Goal: Task Accomplishment & Management: Manage account settings

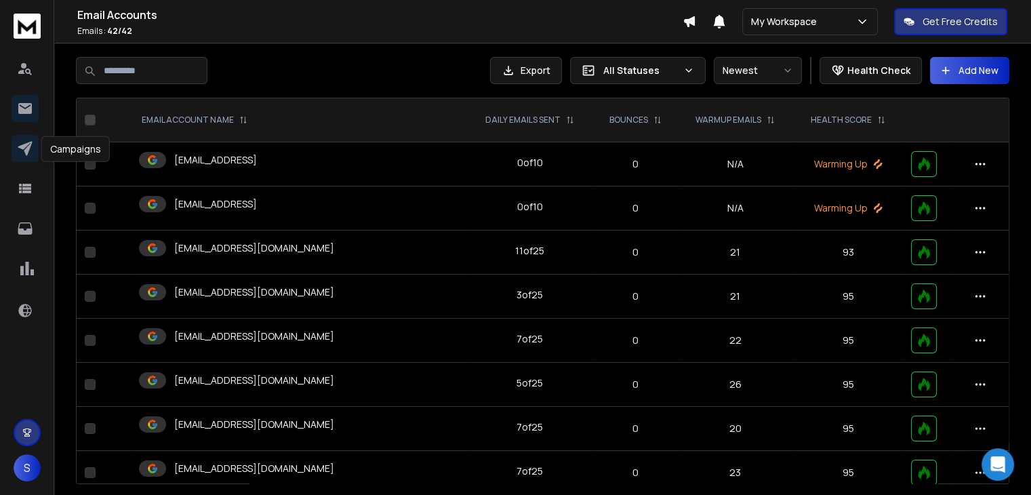
click at [28, 153] on icon at bounding box center [25, 148] width 16 height 16
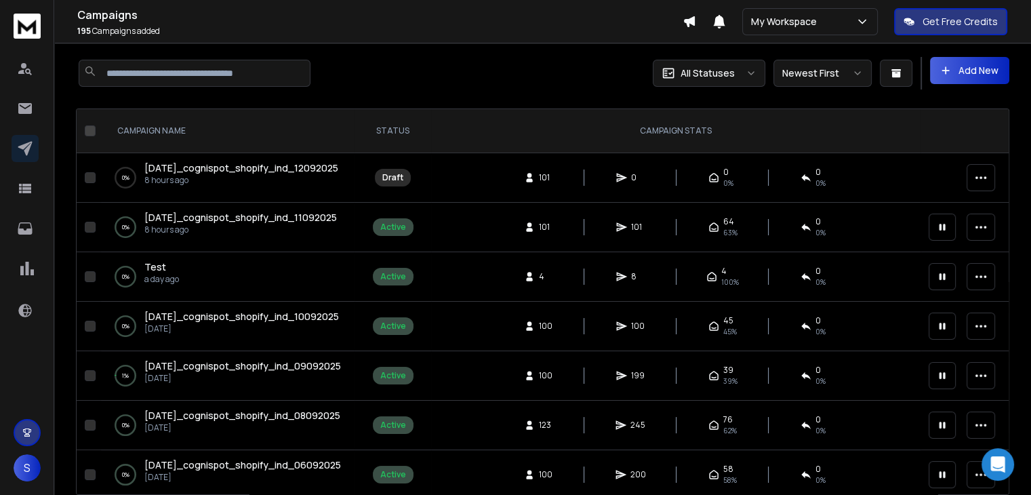
click at [164, 258] on td "0 % Test a day ago" at bounding box center [228, 276] width 254 height 49
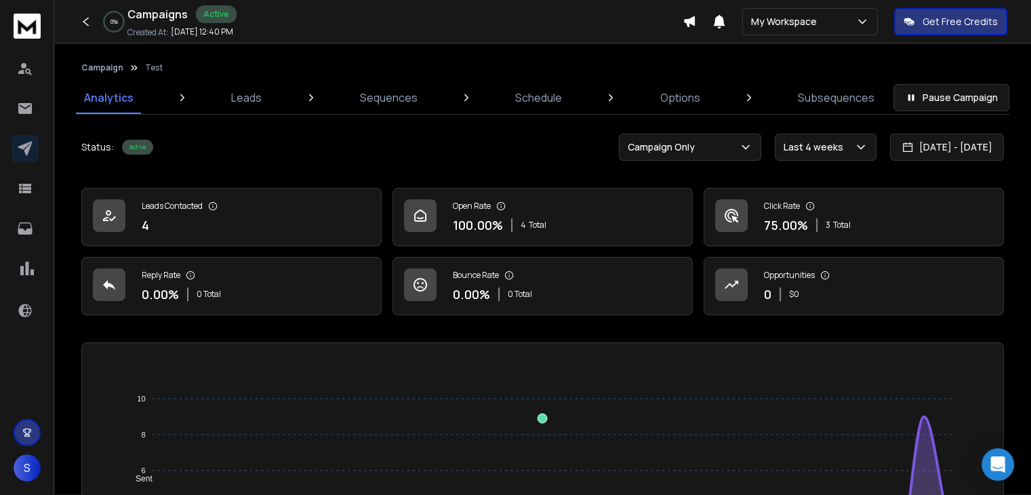
drag, startPoint x: 84, startPoint y: 22, endPoint x: 192, endPoint y: 201, distance: 209.0
click at [84, 22] on icon at bounding box center [86, 22] width 12 height 12
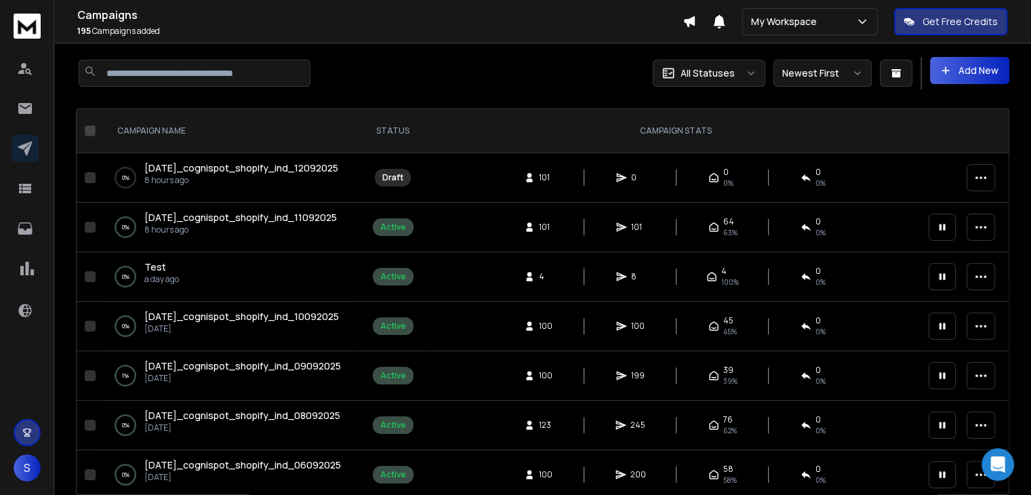
click at [205, 214] on span "ce0009_cognispot_shopify_ind_11092025" at bounding box center [240, 217] width 193 height 13
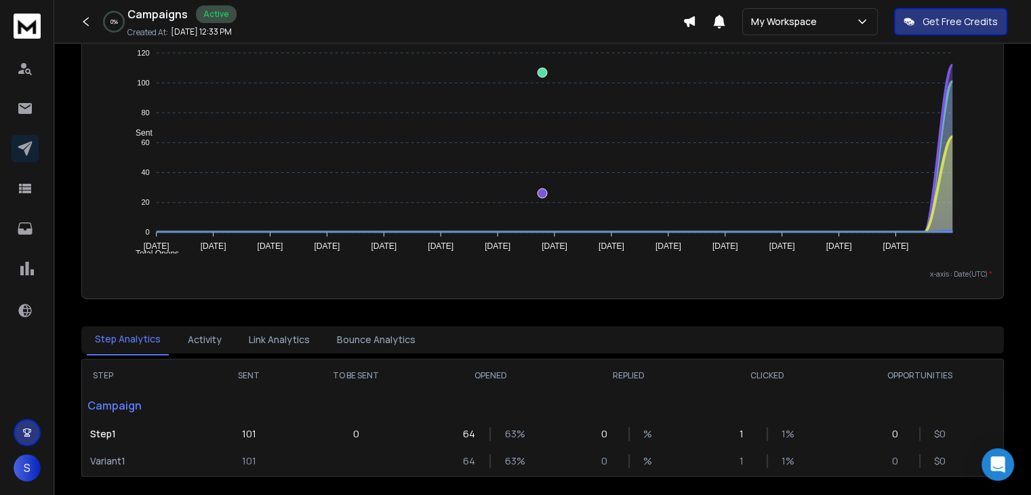
scroll to position [351, 0]
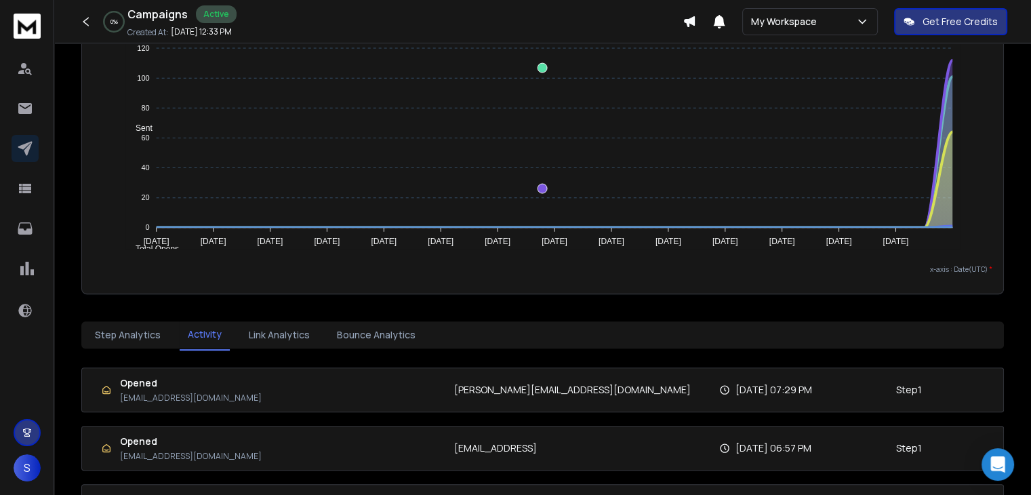
click at [196, 338] on button "Activity" at bounding box center [205, 334] width 50 height 31
click at [268, 337] on button "Link Analytics" at bounding box center [279, 335] width 77 height 30
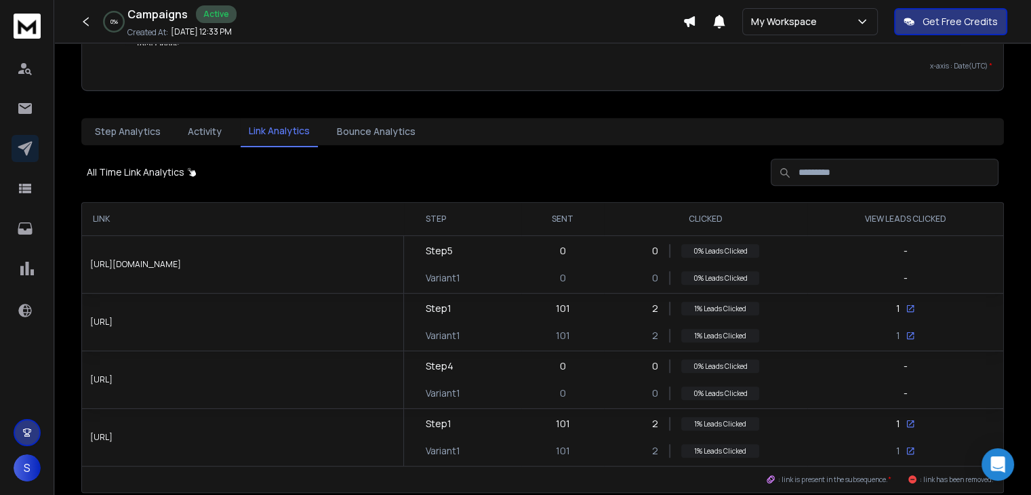
scroll to position [574, 0]
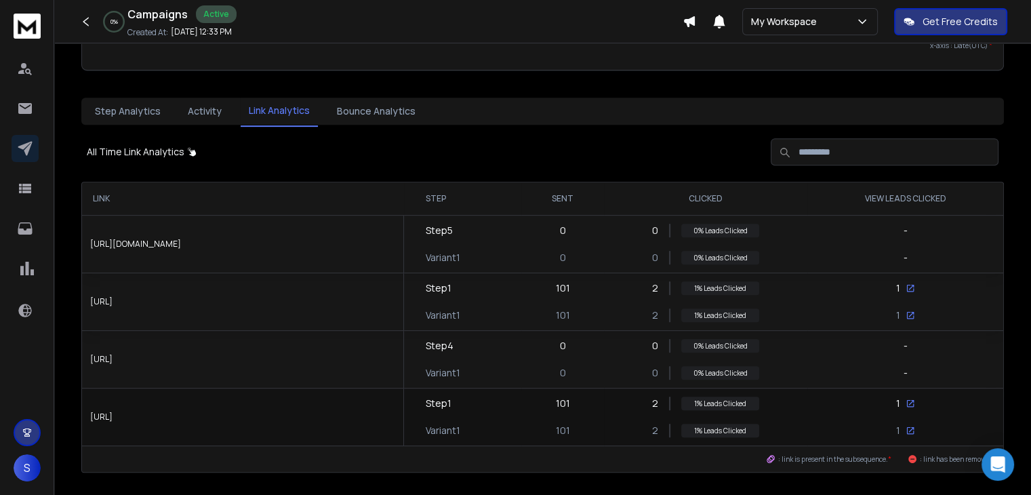
click at [909, 403] on icon at bounding box center [910, 403] width 9 height 9
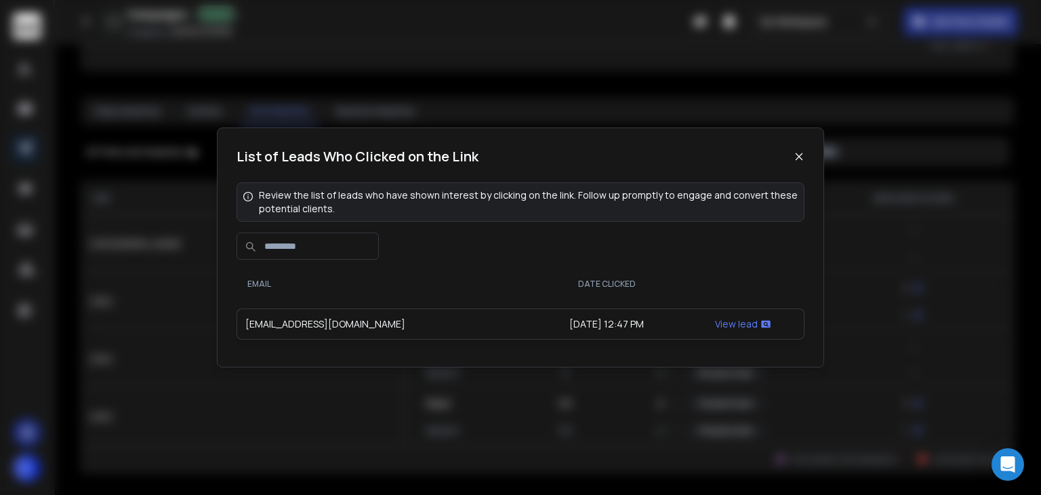
click at [795, 157] on icon at bounding box center [799, 156] width 11 height 11
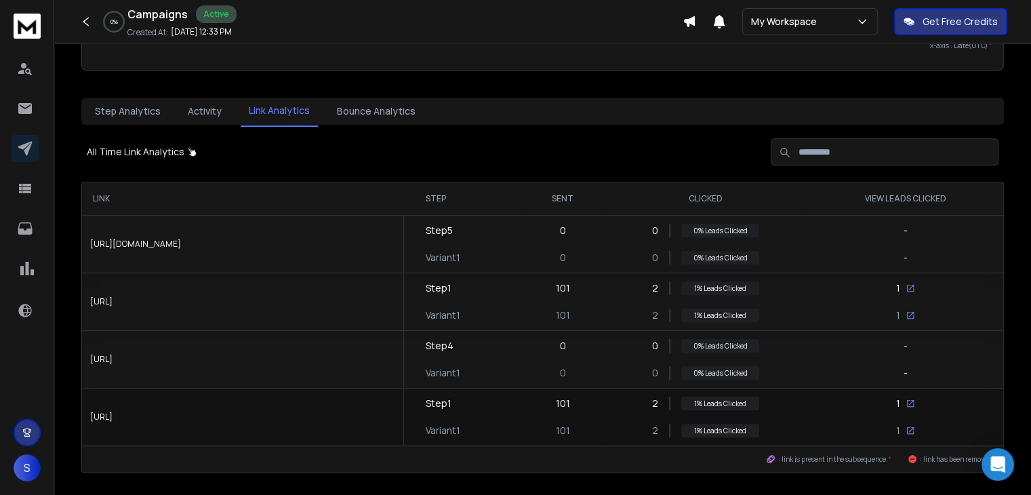
click at [909, 429] on icon at bounding box center [910, 430] width 9 height 9
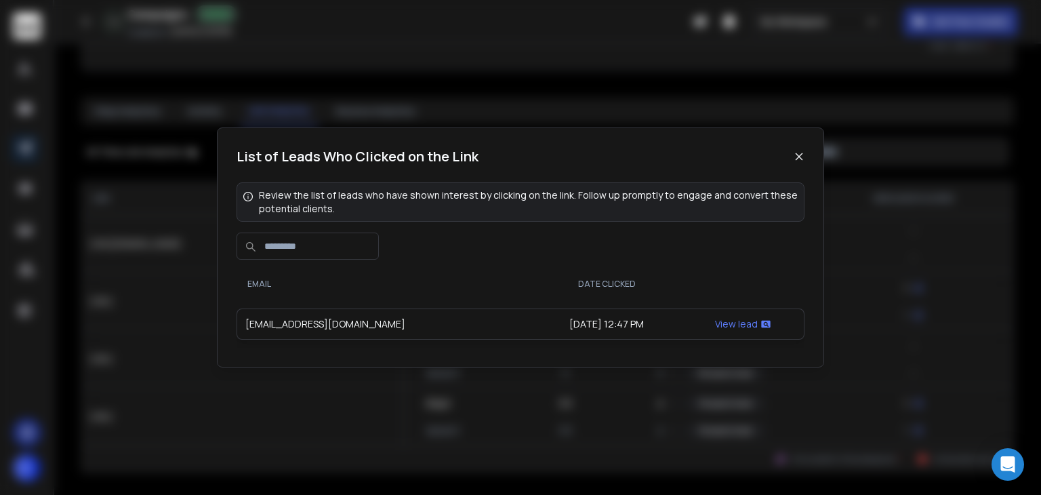
click at [797, 159] on icon at bounding box center [799, 156] width 7 height 7
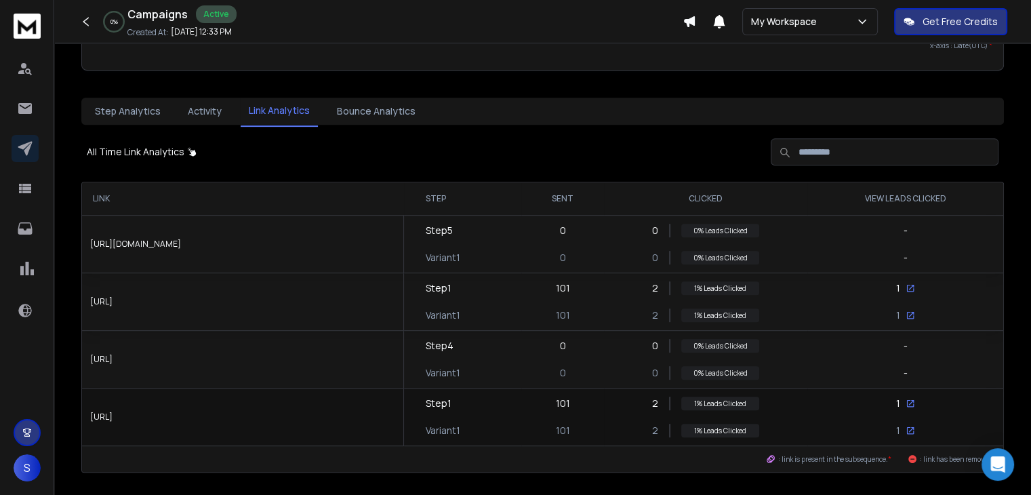
click at [909, 402] on icon at bounding box center [910, 403] width 9 height 9
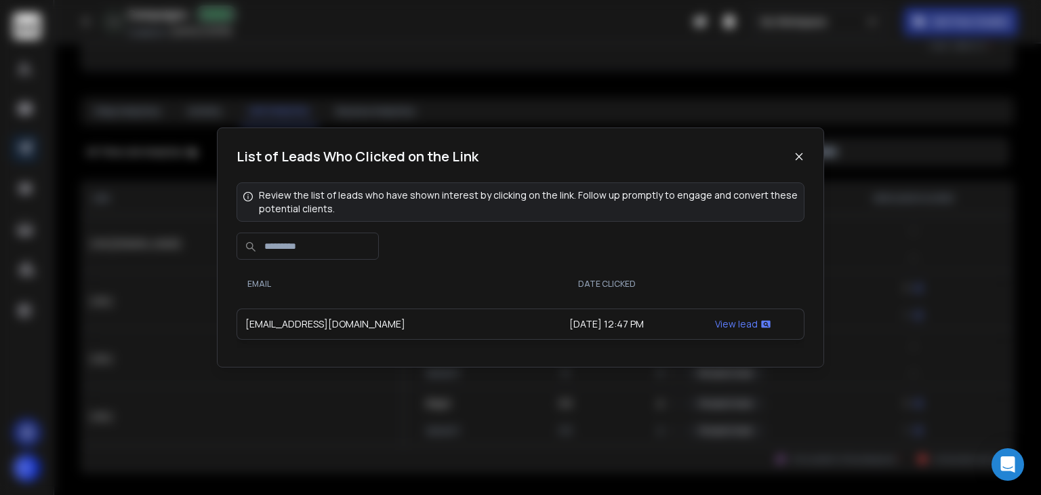
click at [795, 163] on div "List of Leads Who Clicked on the Link" at bounding box center [521, 156] width 568 height 19
click at [803, 160] on icon at bounding box center [799, 156] width 7 height 7
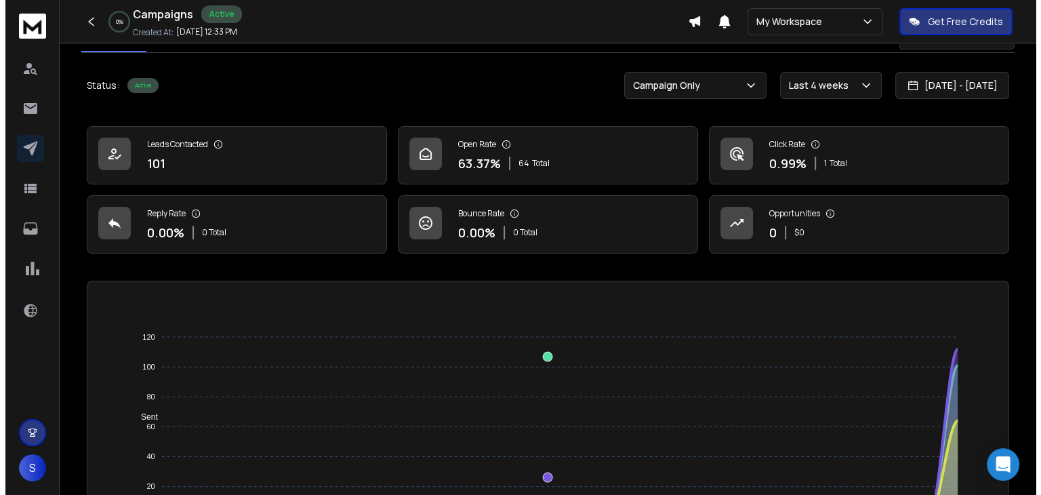
scroll to position [0, 0]
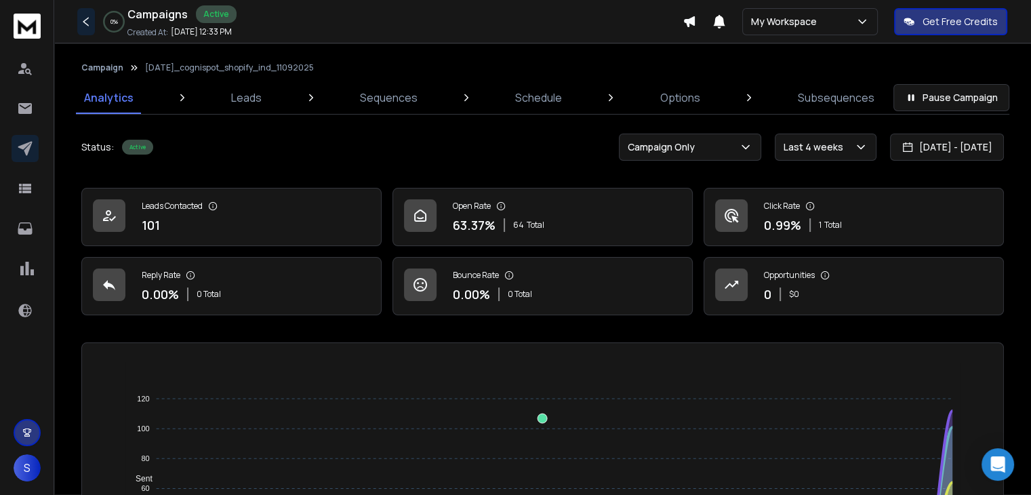
click at [81, 20] on icon at bounding box center [86, 22] width 12 height 12
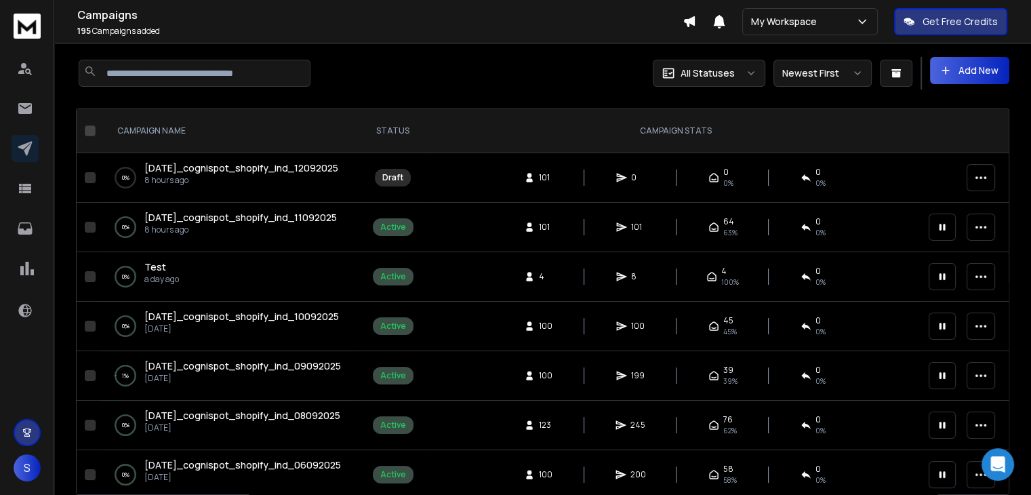
click at [274, 172] on span "[DATE]_cognispot_shopify_ind_12092025" at bounding box center [241, 167] width 194 height 13
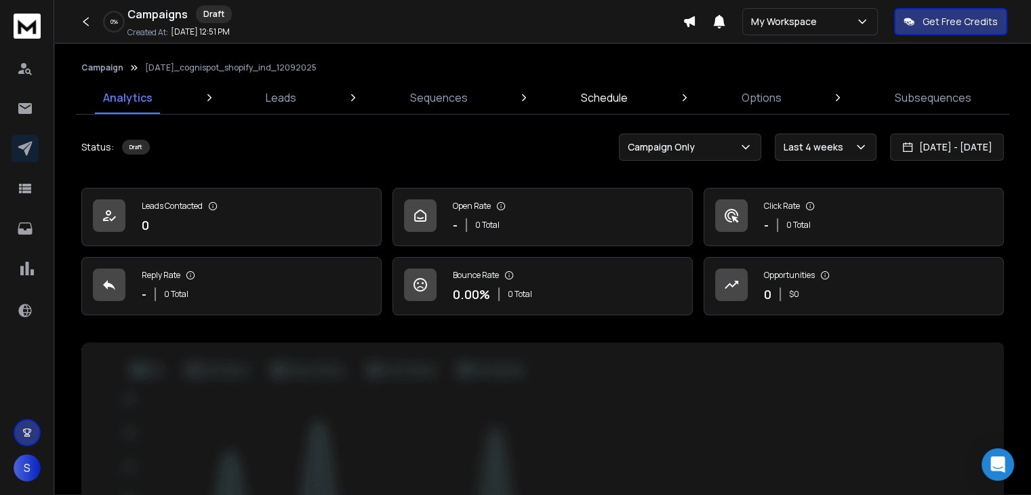
click at [594, 98] on p "Schedule" at bounding box center [604, 98] width 47 height 16
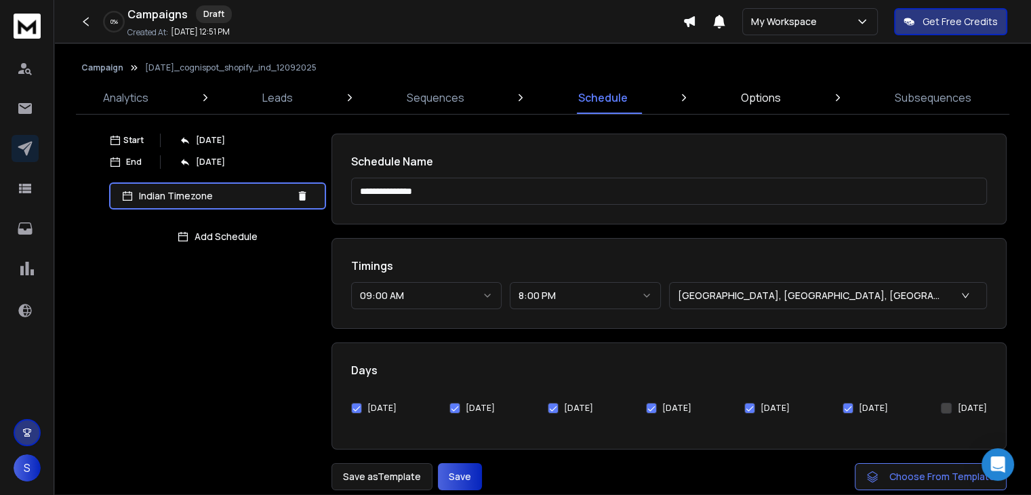
click at [769, 96] on p "Options" at bounding box center [761, 98] width 40 height 16
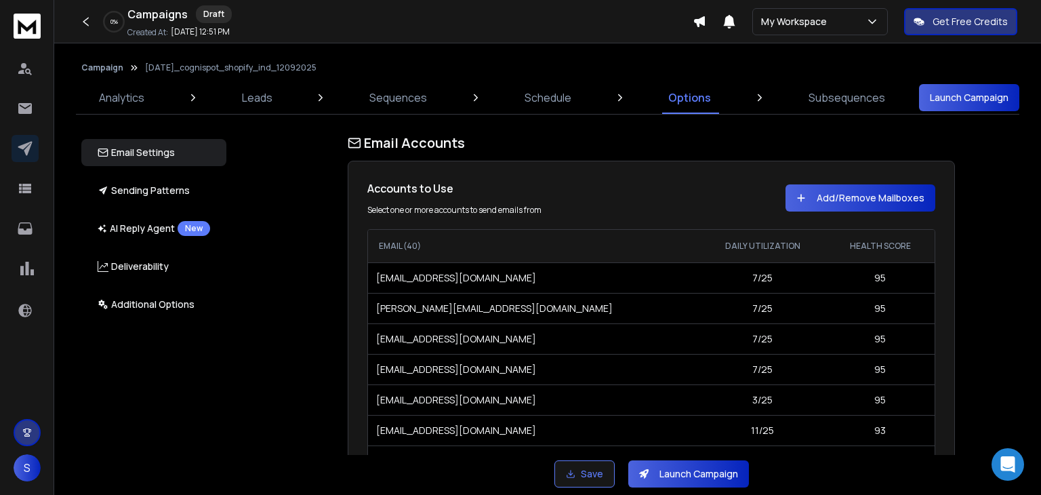
click at [879, 198] on button "Add/Remove Mailboxes" at bounding box center [861, 197] width 150 height 27
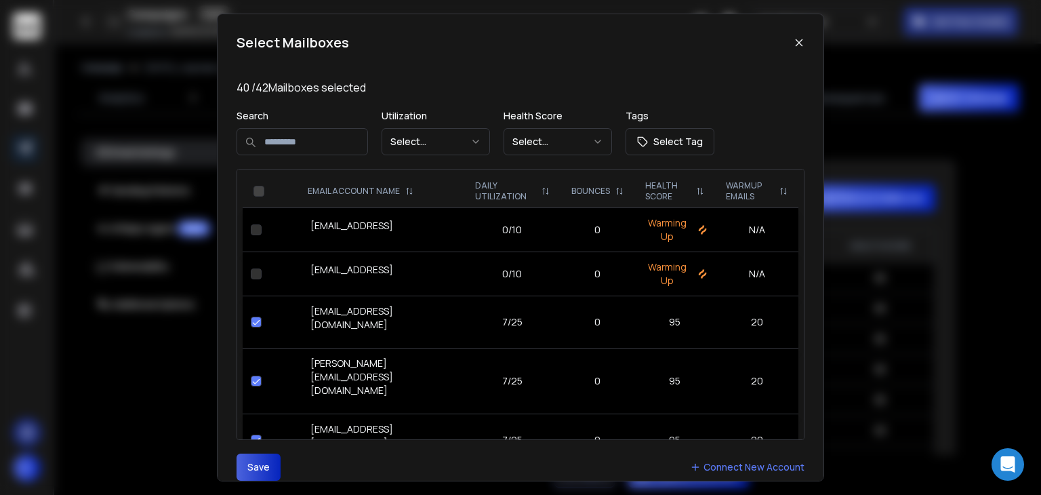
click at [801, 45] on icon at bounding box center [799, 42] width 7 height 7
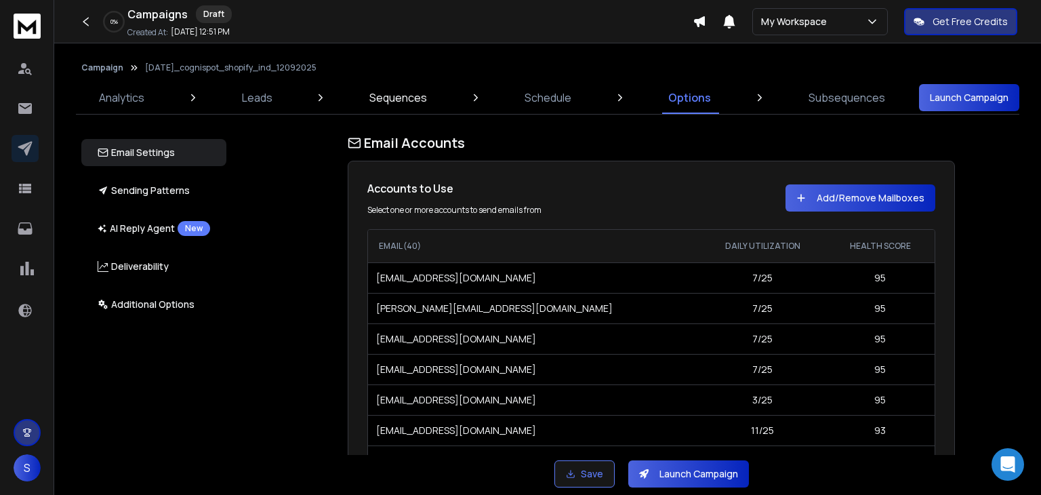
click at [400, 90] on p "Sequences" at bounding box center [399, 98] width 58 height 16
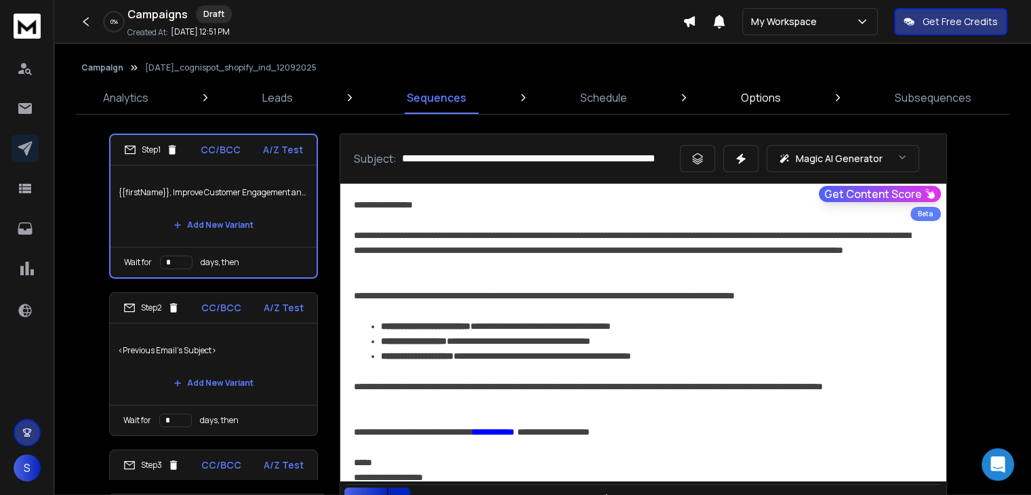
click at [751, 93] on p "Options" at bounding box center [761, 98] width 40 height 16
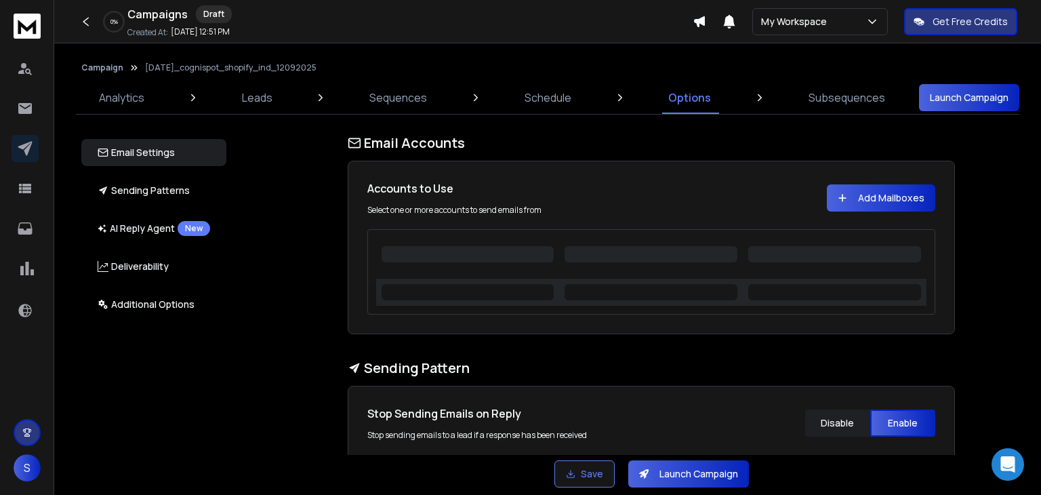
click at [938, 102] on button "Launch Campaign" at bounding box center [969, 97] width 100 height 27
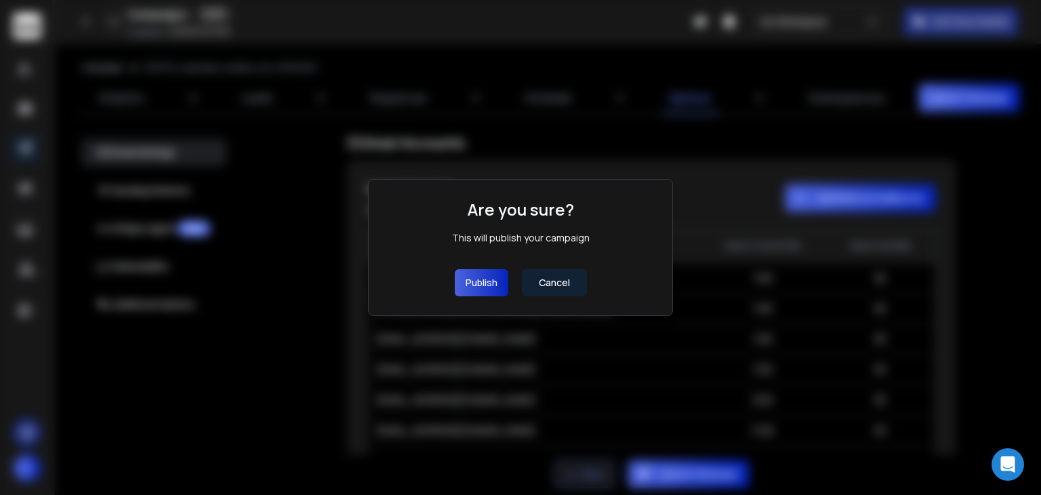
click at [468, 281] on button "Publish" at bounding box center [482, 282] width 54 height 27
